Goal: Navigation & Orientation: Find specific page/section

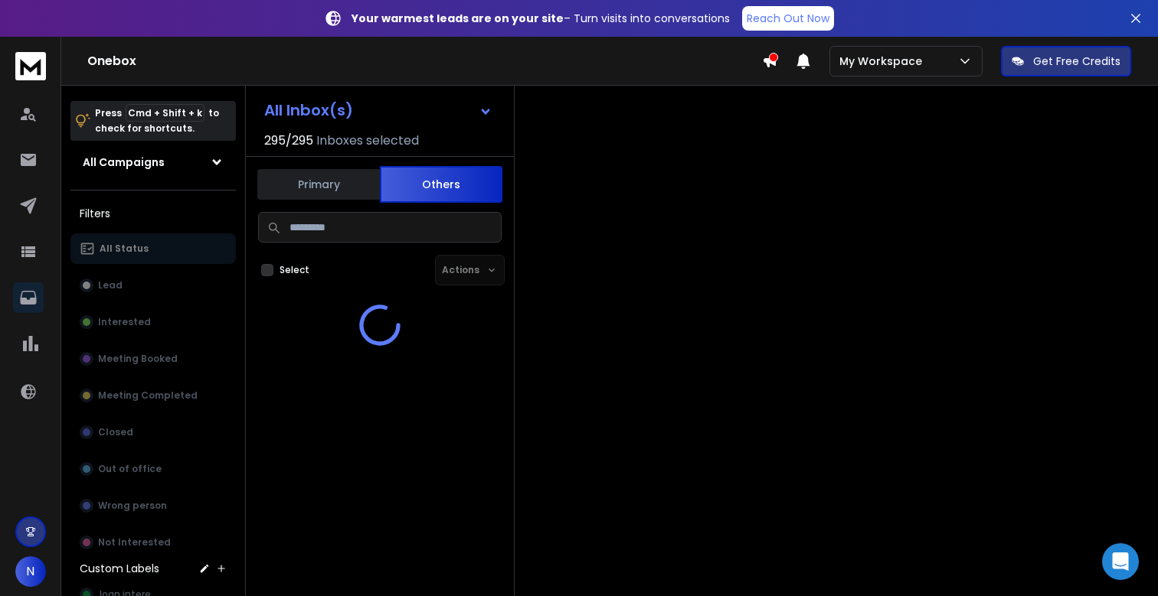
scroll to position [2, 0]
click at [338, 176] on button "Primary" at bounding box center [318, 185] width 123 height 34
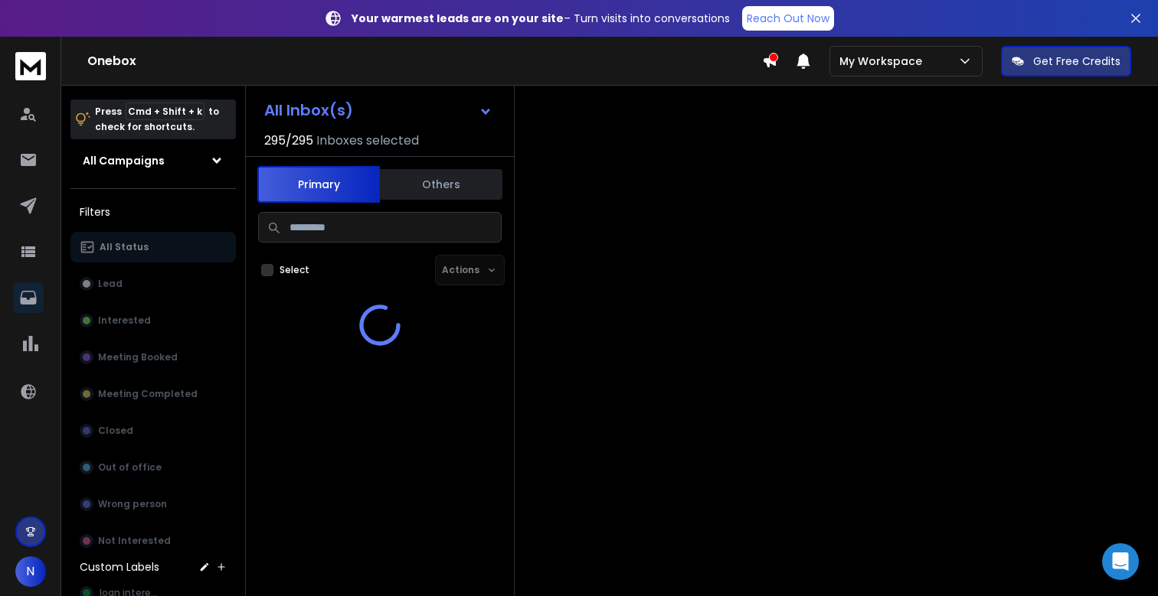
click at [338, 176] on button "Primary" at bounding box center [318, 184] width 123 height 37
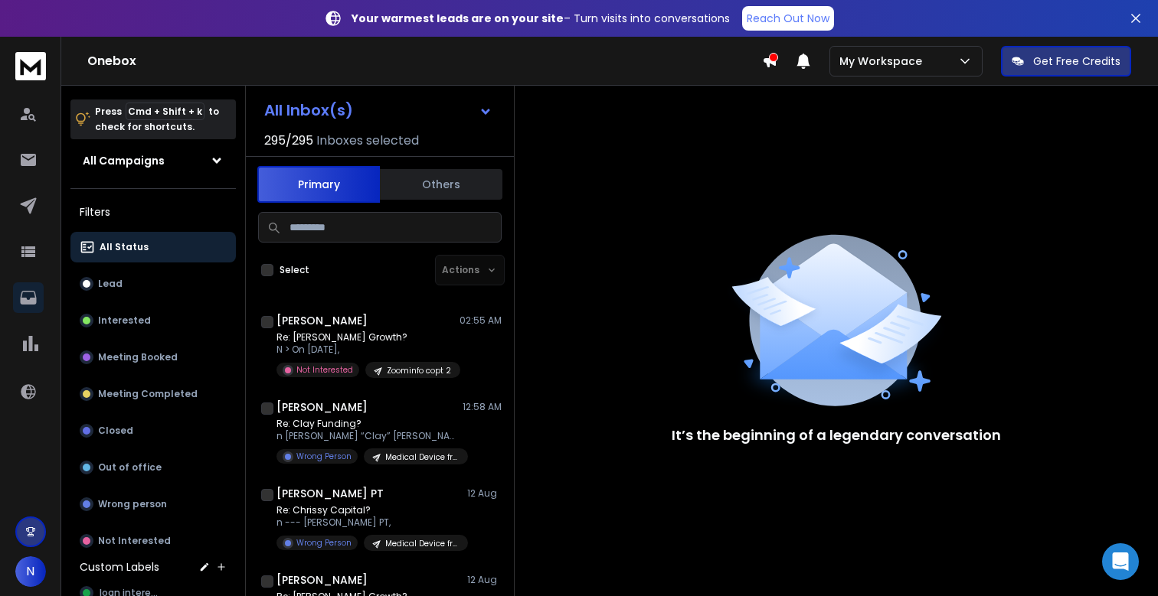
click at [410, 191] on button "Others" at bounding box center [441, 185] width 123 height 34
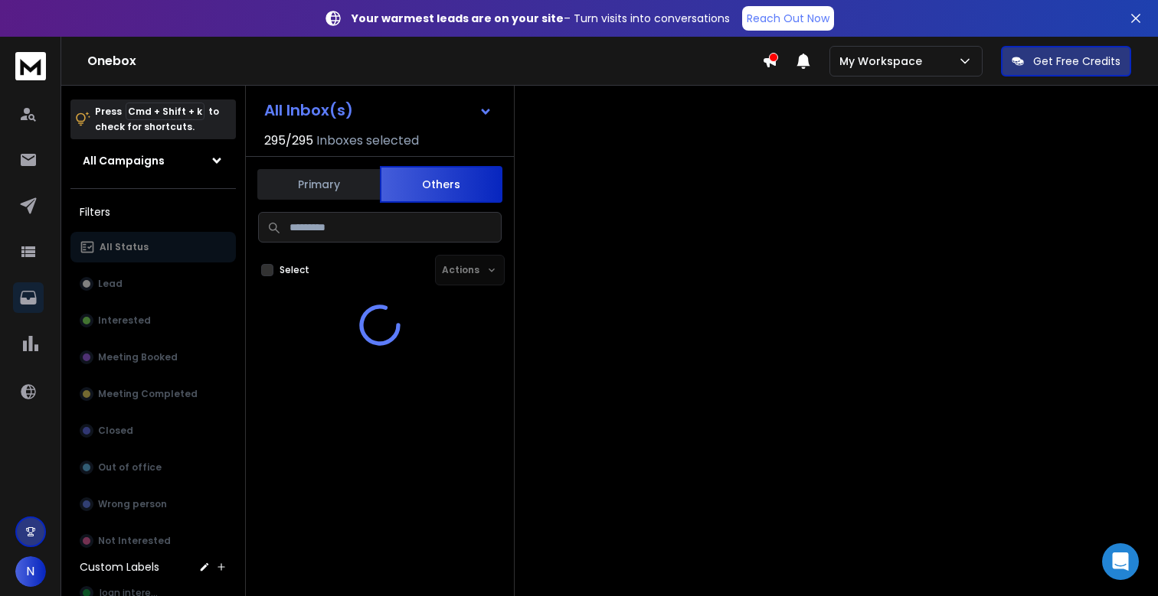
click at [410, 191] on button "Others" at bounding box center [441, 184] width 123 height 37
click at [299, 188] on button "Primary" at bounding box center [318, 185] width 123 height 34
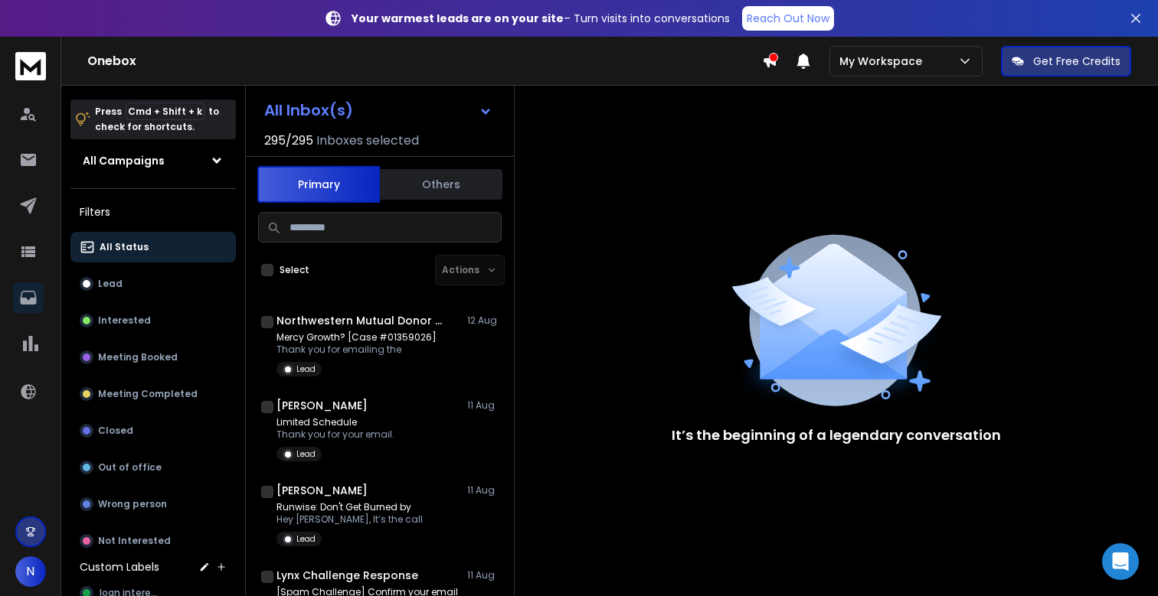
click at [299, 188] on button "Primary" at bounding box center [318, 184] width 123 height 37
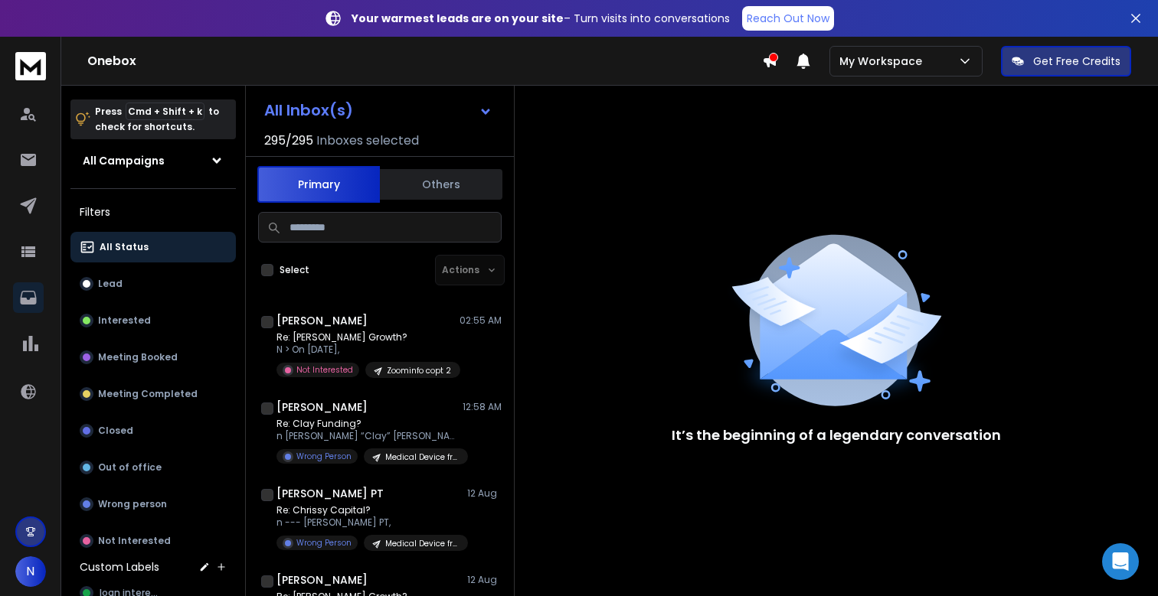
click at [412, 180] on button "Others" at bounding box center [441, 185] width 123 height 34
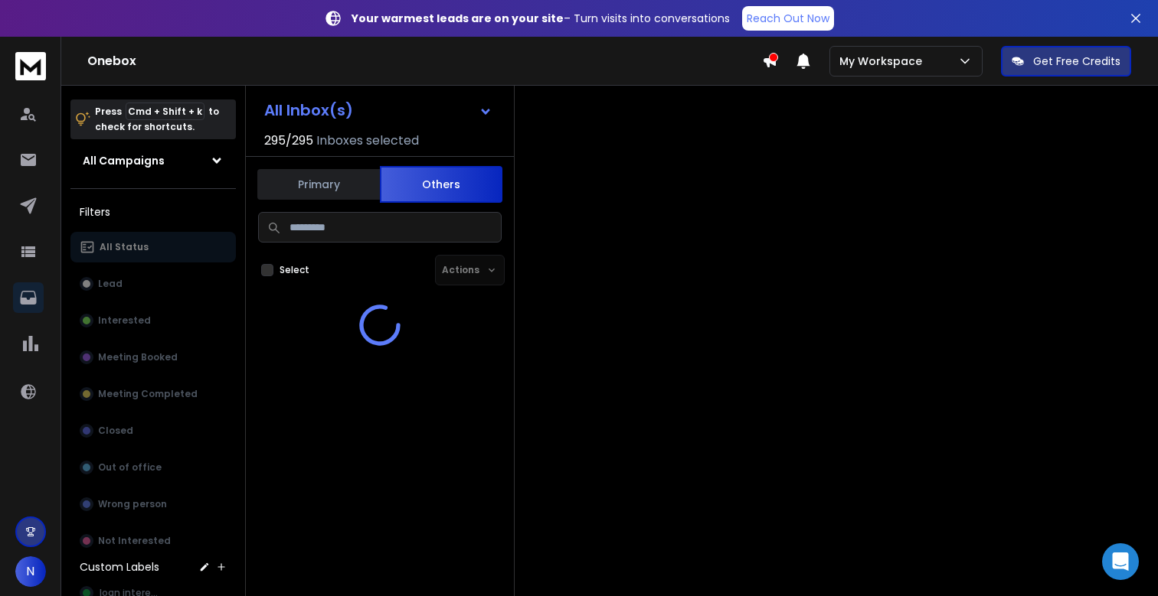
click at [412, 180] on button "Others" at bounding box center [441, 184] width 123 height 37
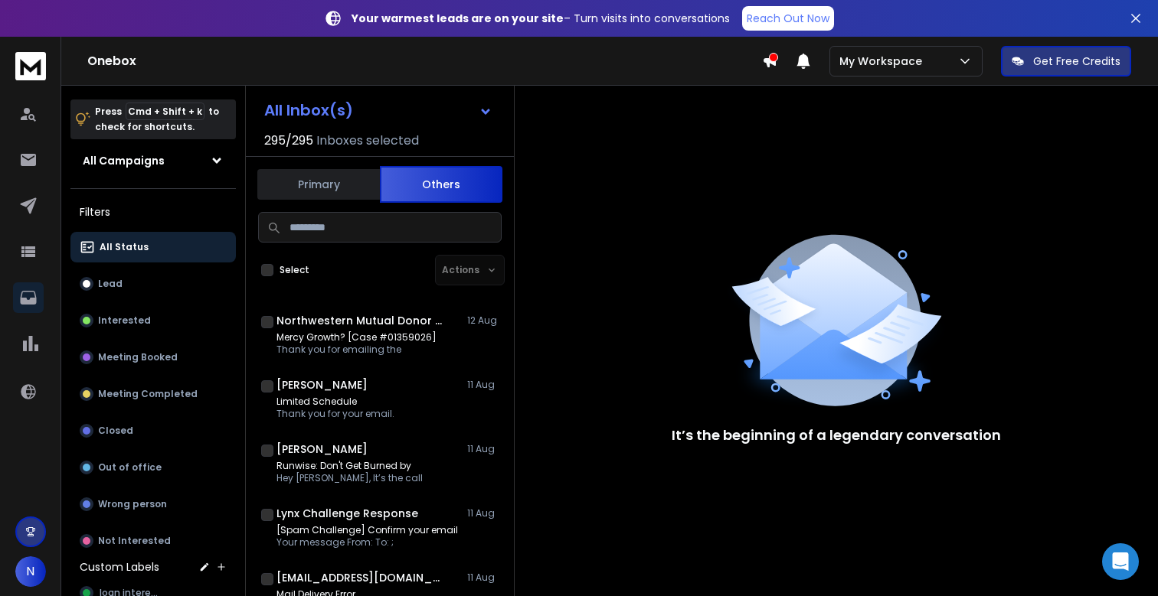
click at [351, 189] on button "Primary" at bounding box center [318, 185] width 123 height 34
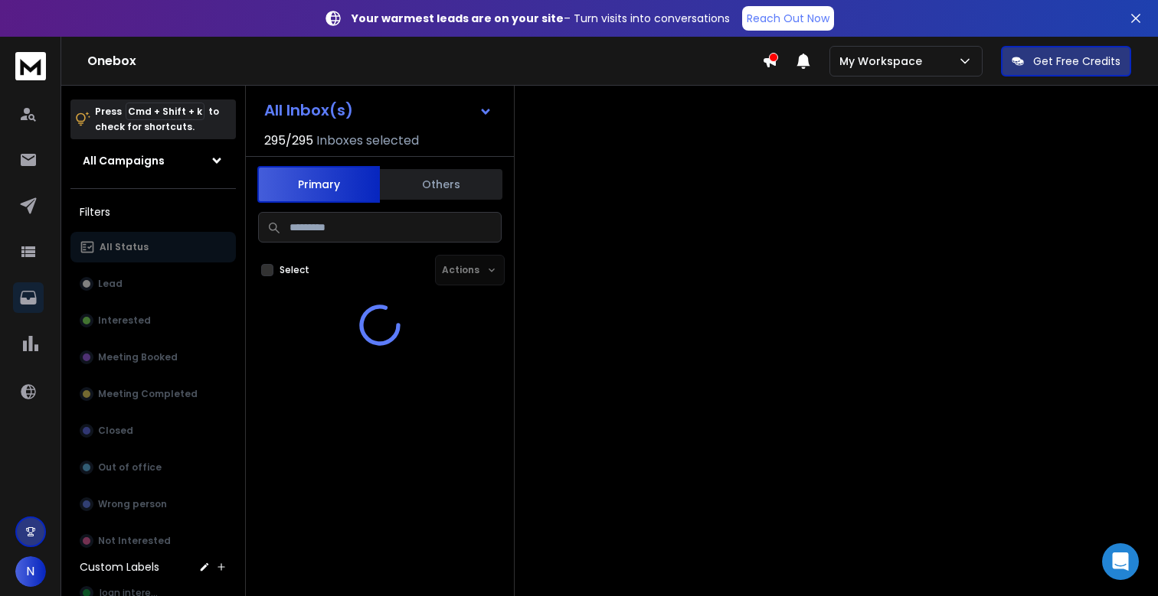
click at [351, 189] on button "Primary" at bounding box center [318, 184] width 123 height 37
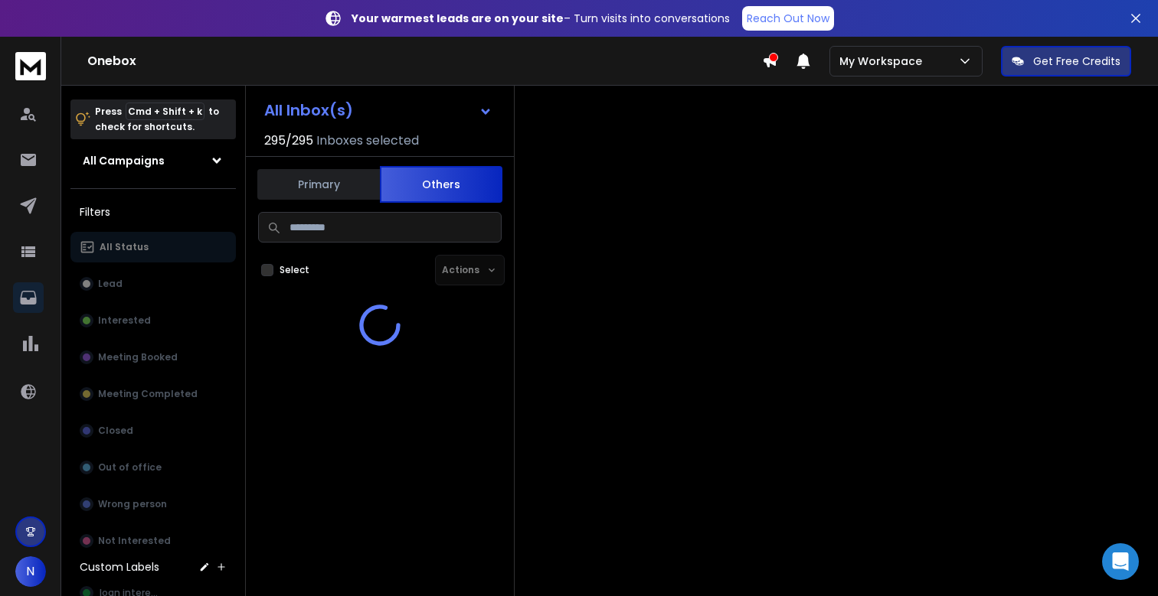
click at [400, 180] on button "Others" at bounding box center [441, 184] width 123 height 37
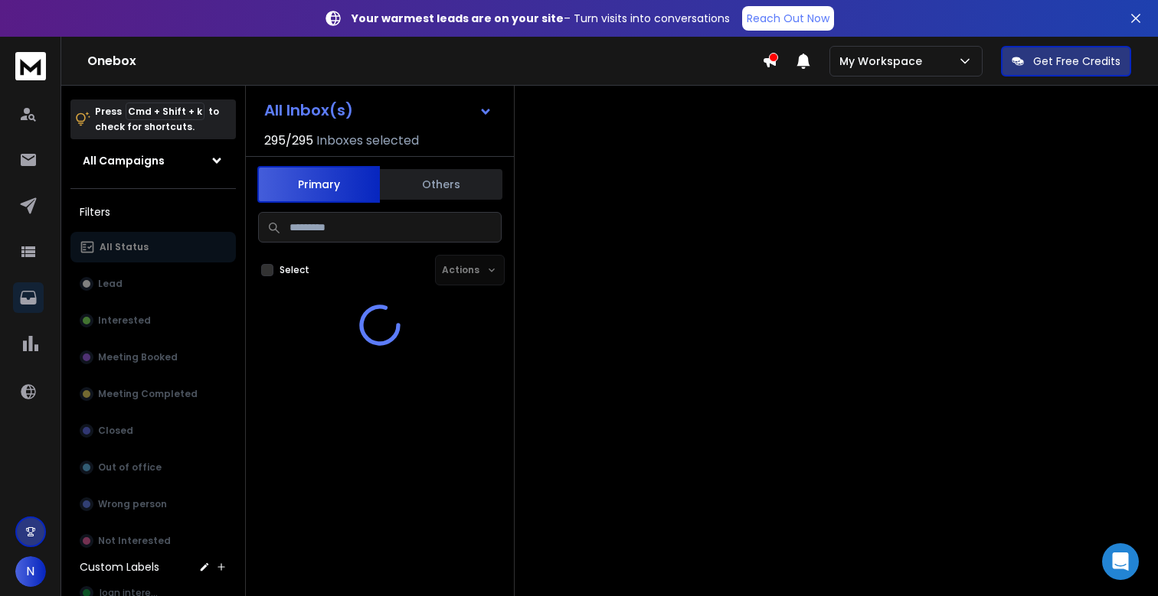
click at [321, 191] on button "Primary" at bounding box center [318, 184] width 123 height 37
